Goal: Navigation & Orientation: Find specific page/section

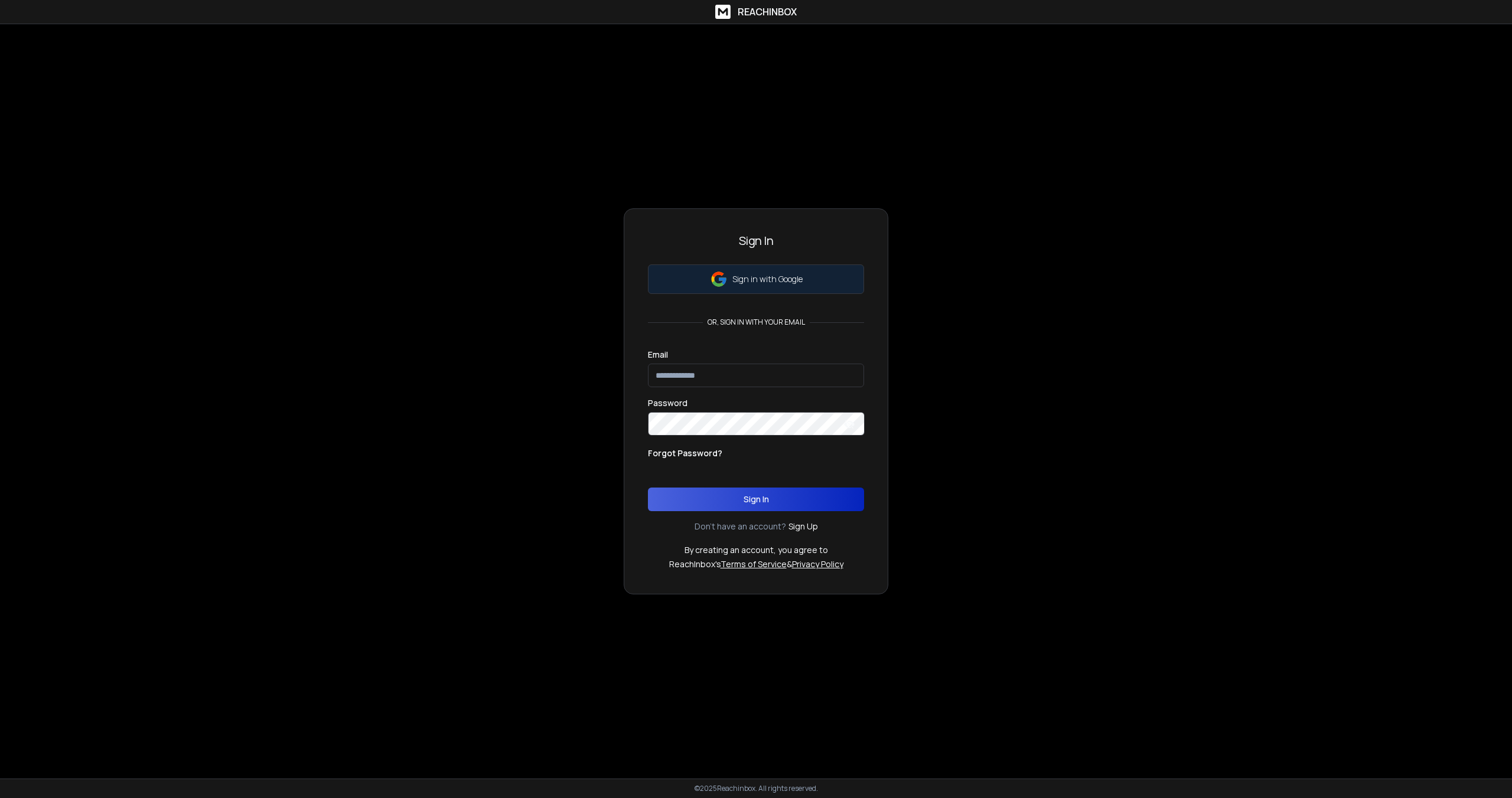
click at [779, 270] on button "Sign in with Google" at bounding box center [756, 279] width 216 height 30
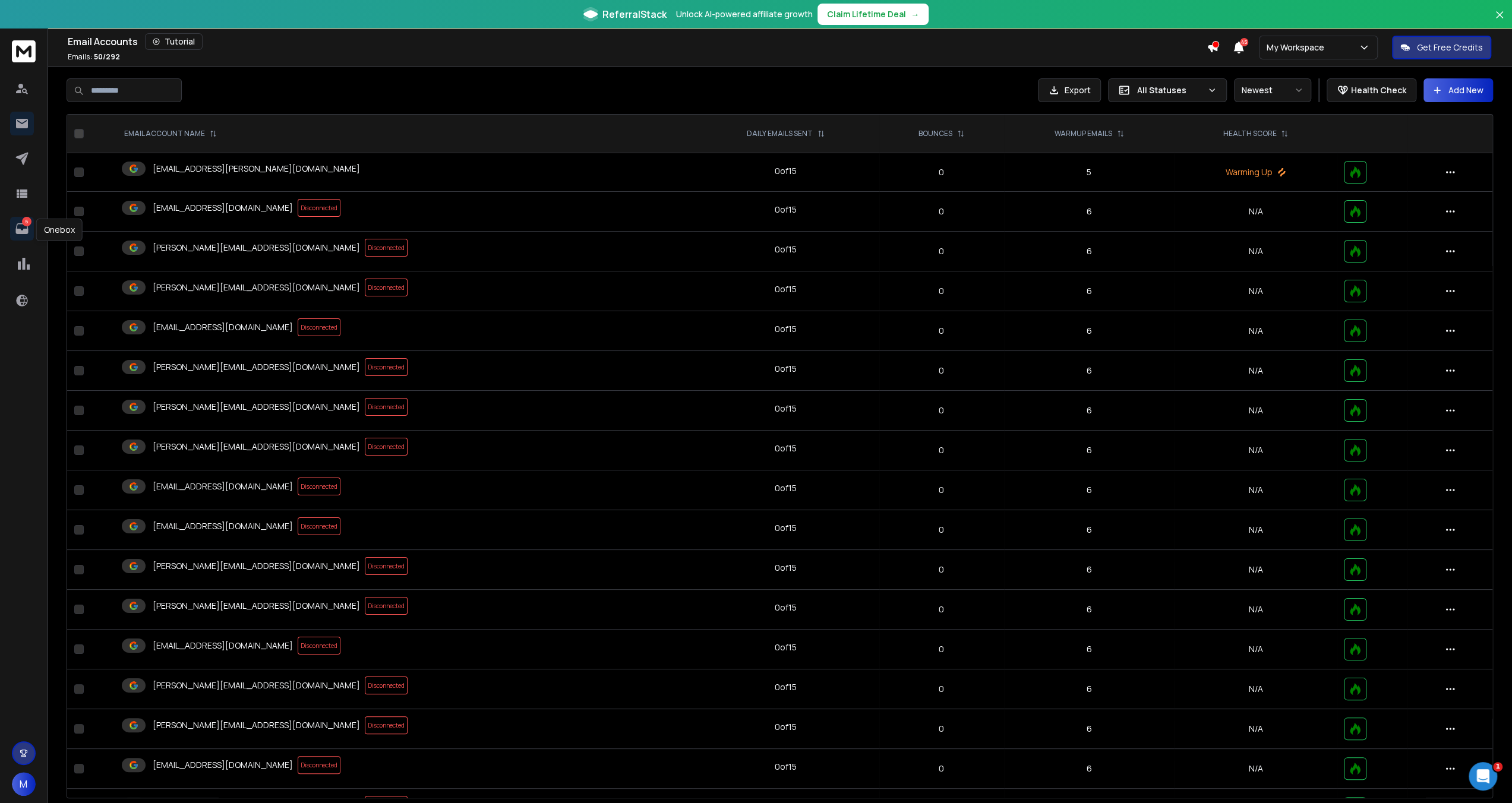
click at [28, 219] on p "6" at bounding box center [27, 222] width 10 height 10
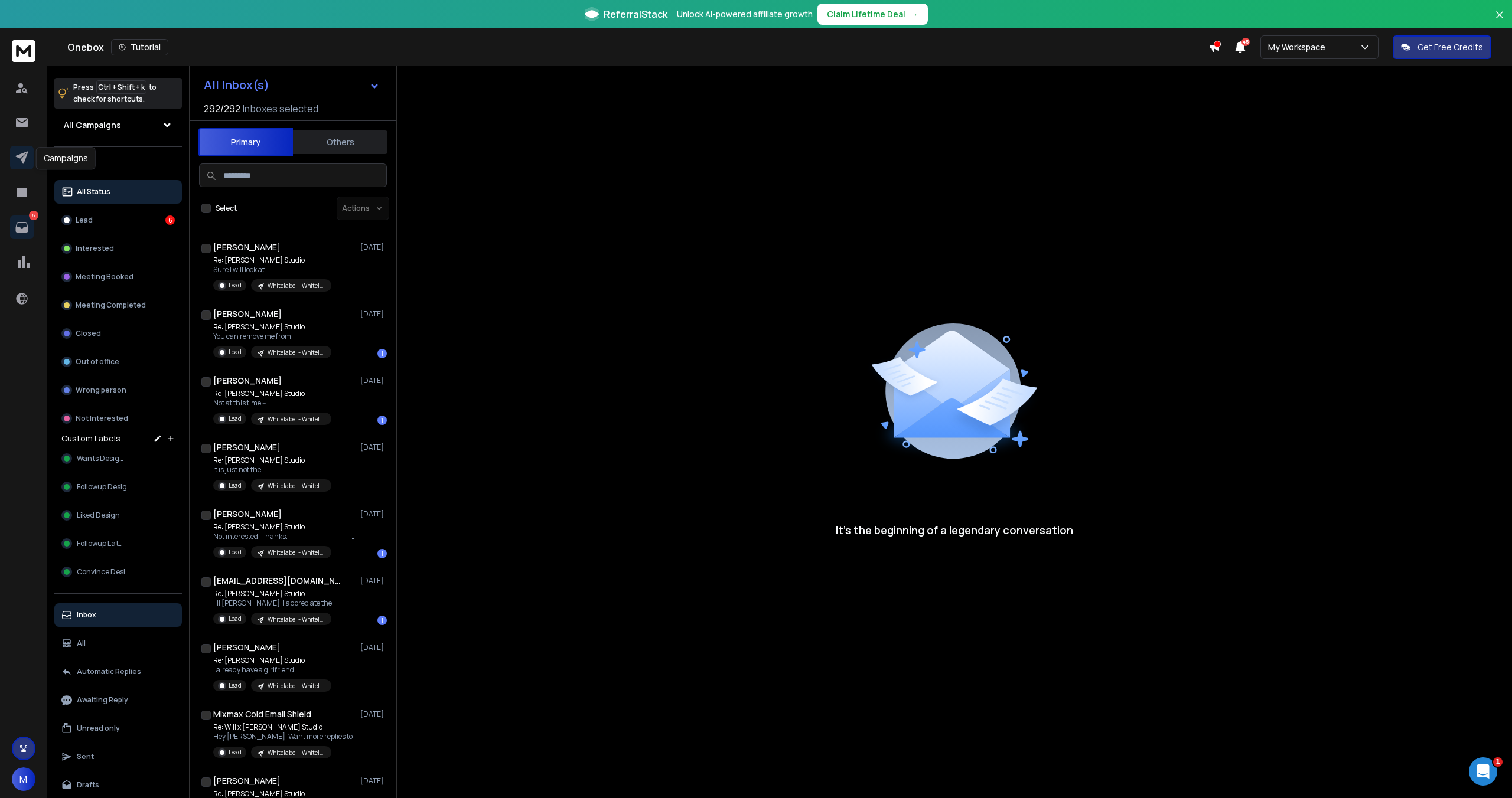
click at [22, 159] on icon at bounding box center [22, 158] width 12 height 12
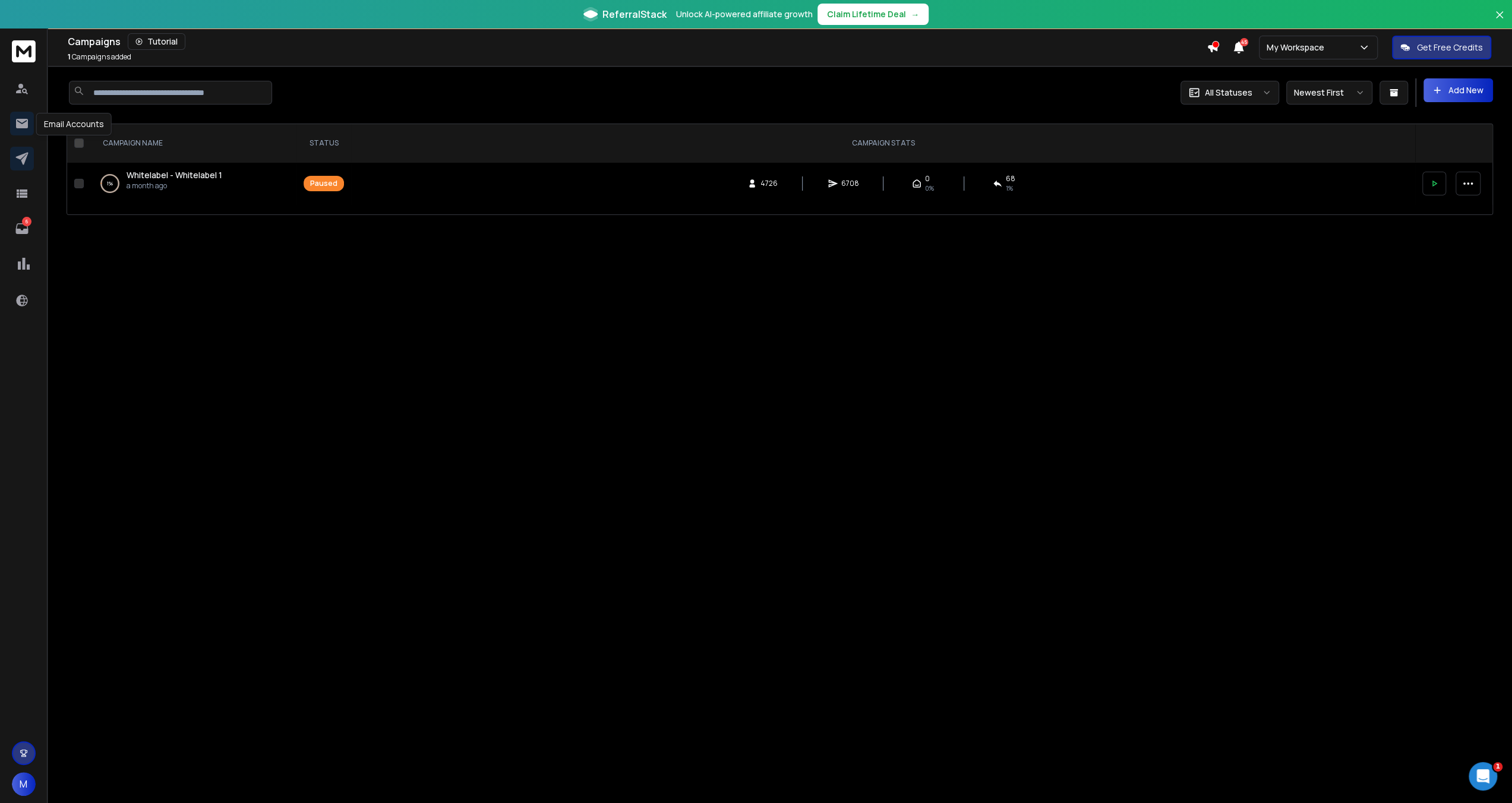
click at [22, 132] on link at bounding box center [22, 123] width 24 height 24
